Goal: Task Accomplishment & Management: Manage account settings

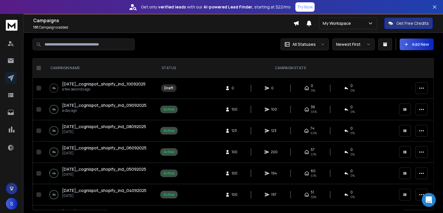
click at [435, 6] on icon at bounding box center [434, 6] width 5 height 5
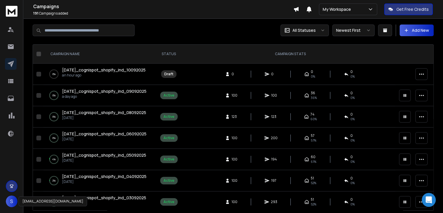
click at [9, 200] on span "S" at bounding box center [12, 201] width 12 height 12
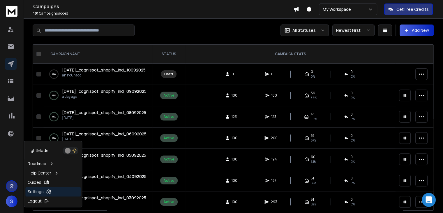
click at [38, 192] on p "Settings" at bounding box center [36, 192] width 16 height 6
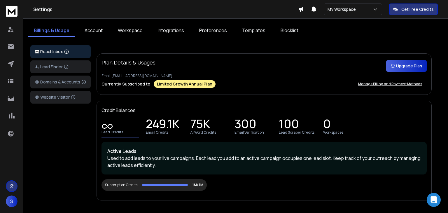
click at [167, 126] on p "249.1K" at bounding box center [163, 125] width 34 height 8
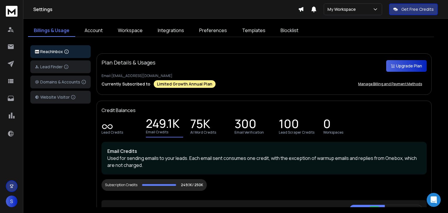
click at [405, 83] on p "Manage Billing and Payment Methods" at bounding box center [390, 84] width 64 height 5
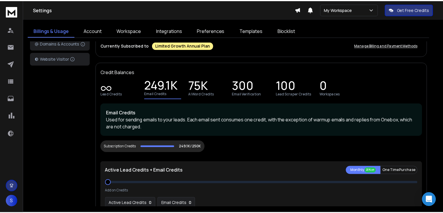
scroll to position [25, 0]
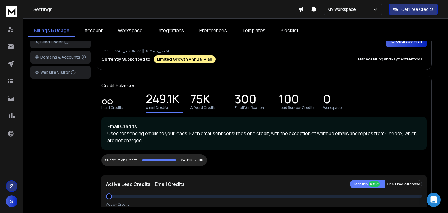
click at [13, 10] on img at bounding box center [12, 11] width 12 height 11
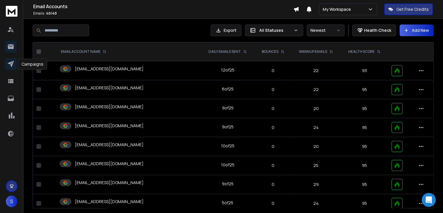
click at [7, 66] on link at bounding box center [11, 64] width 12 height 12
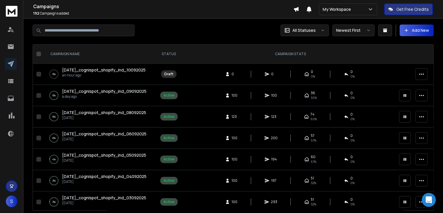
click at [104, 70] on span "[DATE]_cognispot_shopify_ind_10092025" at bounding box center [104, 70] width 84 height 6
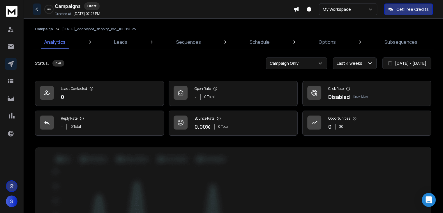
click at [40, 9] on button at bounding box center [37, 9] width 8 height 12
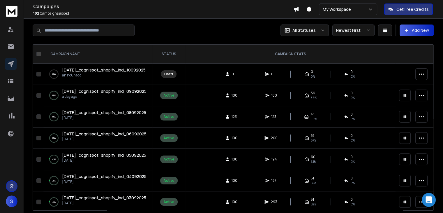
click at [131, 91] on span "[DATE]_cognispot_shopify_ind_09092025" at bounding box center [104, 91] width 85 height 6
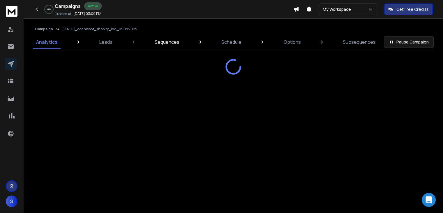
click at [169, 41] on p "Sequences" at bounding box center [167, 41] width 25 height 7
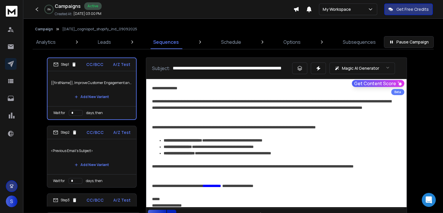
drag, startPoint x: 304, startPoint y: 143, endPoint x: 343, endPoint y: 145, distance: 38.5
click at [343, 145] on li "**********" at bounding box center [280, 146] width 233 height 6
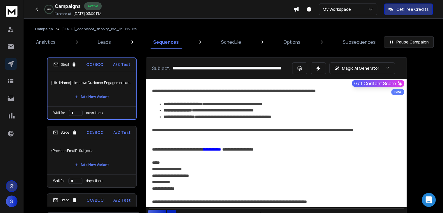
scroll to position [41, 0]
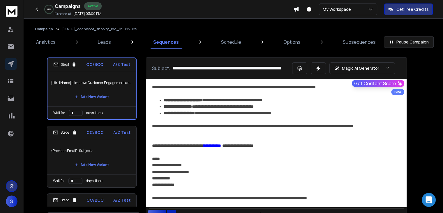
click at [117, 152] on p "<Previous Email's Subject>" at bounding box center [92, 151] width 82 height 16
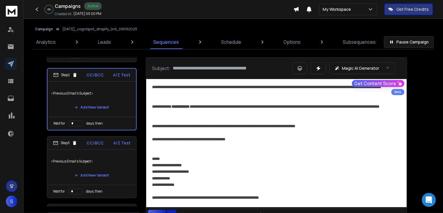
scroll to position [58, 0]
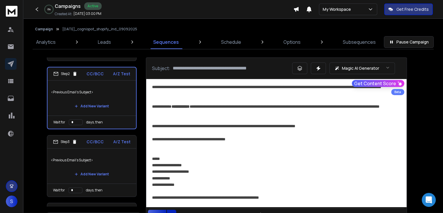
click at [117, 155] on p "<Previous Email's Subject>" at bounding box center [92, 160] width 82 height 16
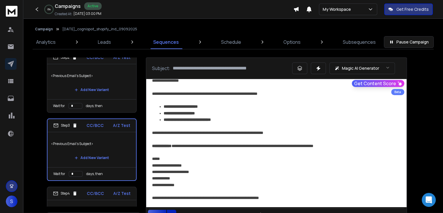
scroll to position [117, 0]
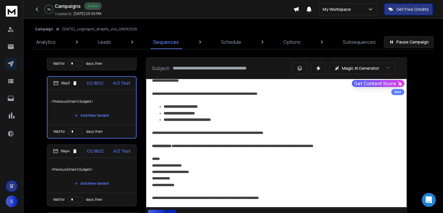
click at [117, 169] on p "<Previous Email's Subject>" at bounding box center [92, 169] width 82 height 16
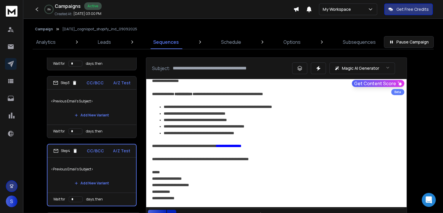
scroll to position [0, 0]
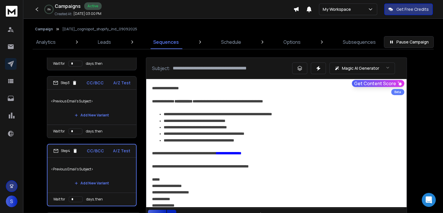
click at [242, 154] on link "**********" at bounding box center [229, 153] width 25 height 4
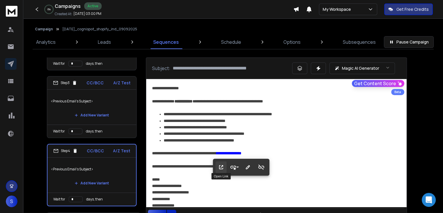
click at [222, 167] on icon "button" at bounding box center [221, 167] width 7 height 7
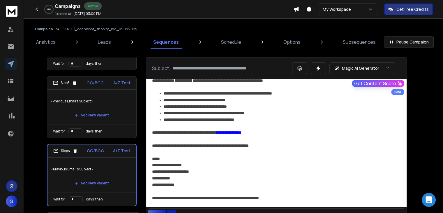
scroll to position [170, 0]
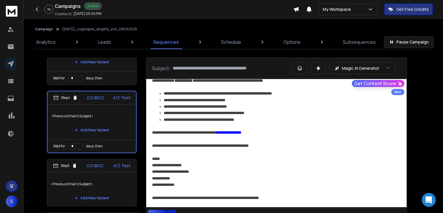
click at [115, 173] on div "<Previous Email's Subject> Add New Variant" at bounding box center [91, 189] width 89 height 35
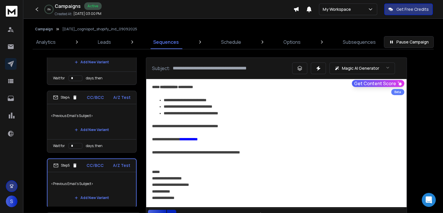
scroll to position [0, 0]
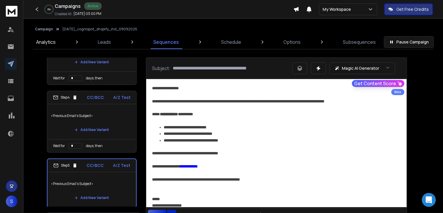
click at [48, 42] on p "Analytics" at bounding box center [46, 41] width 20 height 7
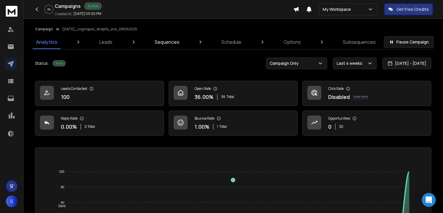
click at [160, 42] on p "Sequences" at bounding box center [167, 41] width 25 height 7
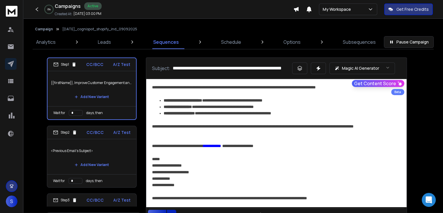
scroll to position [41, 0]
drag, startPoint x: 213, startPoint y: 146, endPoint x: 246, endPoint y: 148, distance: 32.7
click at [235, 148] on div "**********" at bounding box center [274, 145] width 245 height 6
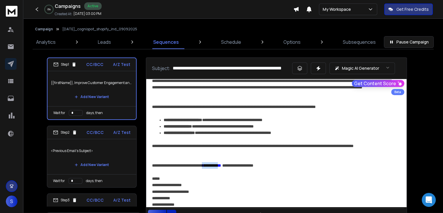
scroll to position [12, 0]
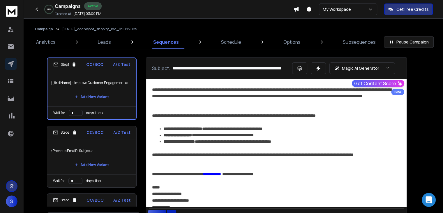
click at [241, 181] on div at bounding box center [276, 181] width 249 height 6
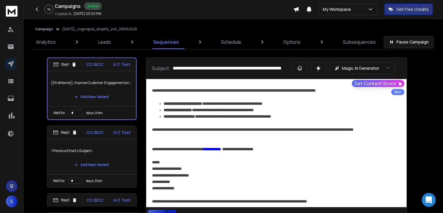
scroll to position [41, 0]
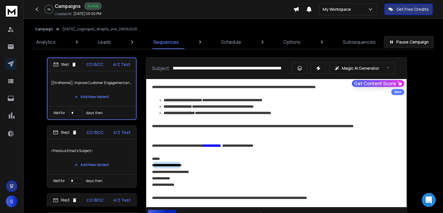
drag, startPoint x: 153, startPoint y: 165, endPoint x: 189, endPoint y: 165, distance: 36.4
click at [189, 165] on div "**********" at bounding box center [274, 165] width 245 height 6
click at [151, 164] on div "**********" at bounding box center [276, 143] width 261 height 128
drag, startPoint x: 157, startPoint y: 165, endPoint x: 183, endPoint y: 166, distance: 26.0
click at [183, 166] on div "**********" at bounding box center [274, 165] width 245 height 6
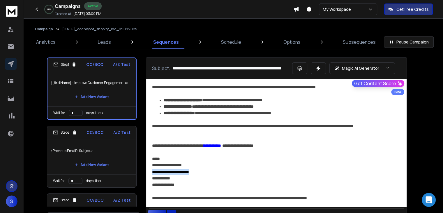
drag, startPoint x: 168, startPoint y: 172, endPoint x: 206, endPoint y: 172, distance: 38.8
click at [206, 172] on div "**********" at bounding box center [276, 143] width 261 height 128
drag, startPoint x: 159, startPoint y: 179, endPoint x: 171, endPoint y: 180, distance: 12.6
click at [171, 180] on div "**********" at bounding box center [274, 178] width 245 height 6
drag, startPoint x: 152, startPoint y: 165, endPoint x: 186, endPoint y: 165, distance: 34.1
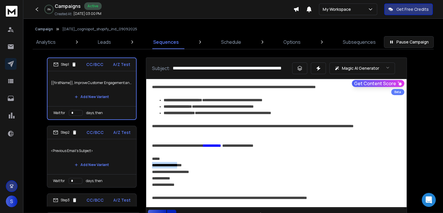
click at [186, 165] on div "**********" at bounding box center [274, 165] width 245 height 6
click at [13, 47] on icon at bounding box center [11, 46] width 6 height 5
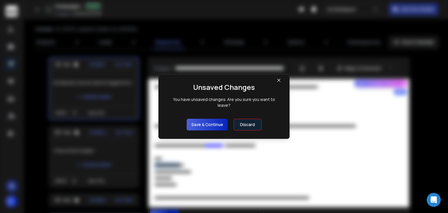
click at [239, 126] on button "Discard" at bounding box center [248, 125] width 28 height 12
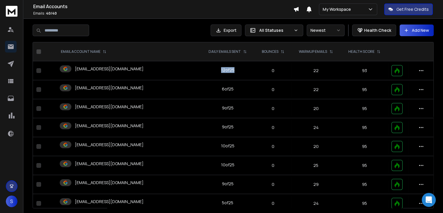
drag, startPoint x: 206, startPoint y: 68, endPoint x: 182, endPoint y: 70, distance: 24.0
click at [201, 70] on td "12 of 25" at bounding box center [228, 68] width 54 height 15
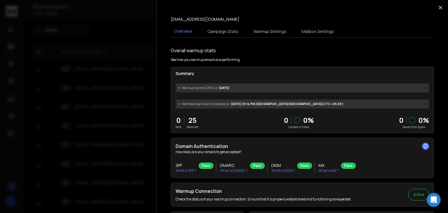
click at [439, 8] on icon "button" at bounding box center [440, 7] width 3 height 3
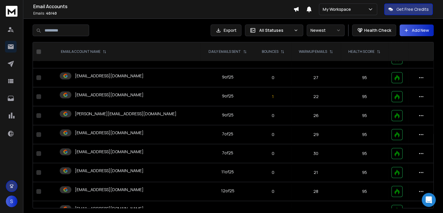
scroll to position [353, 0]
